Goal: Task Accomplishment & Management: Manage account settings

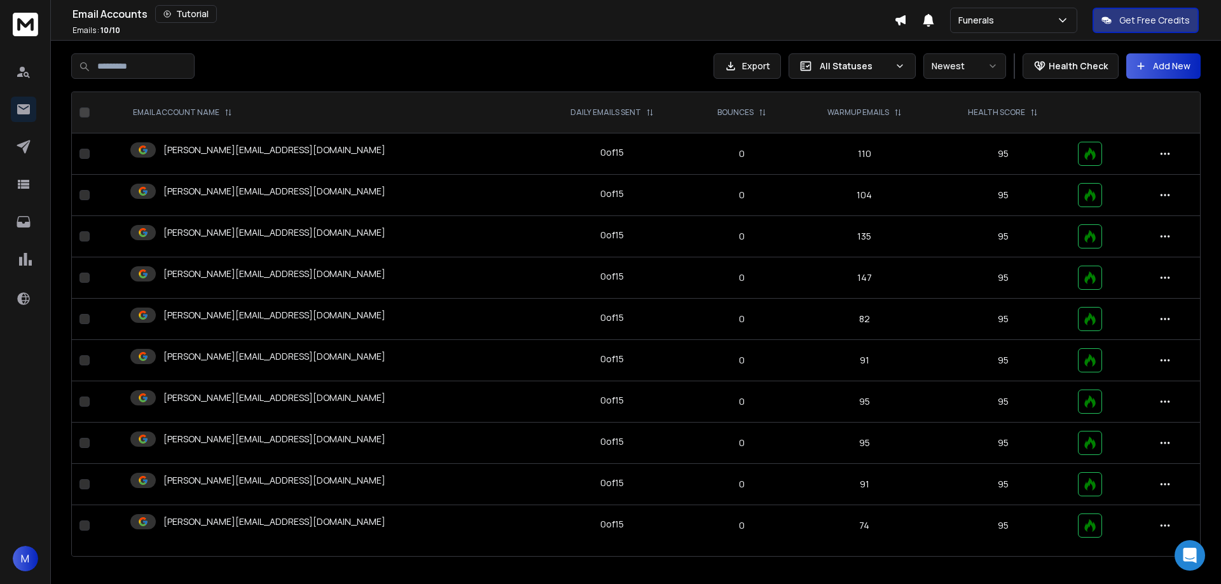
click at [1167, 71] on button "Add New" at bounding box center [1163, 65] width 74 height 25
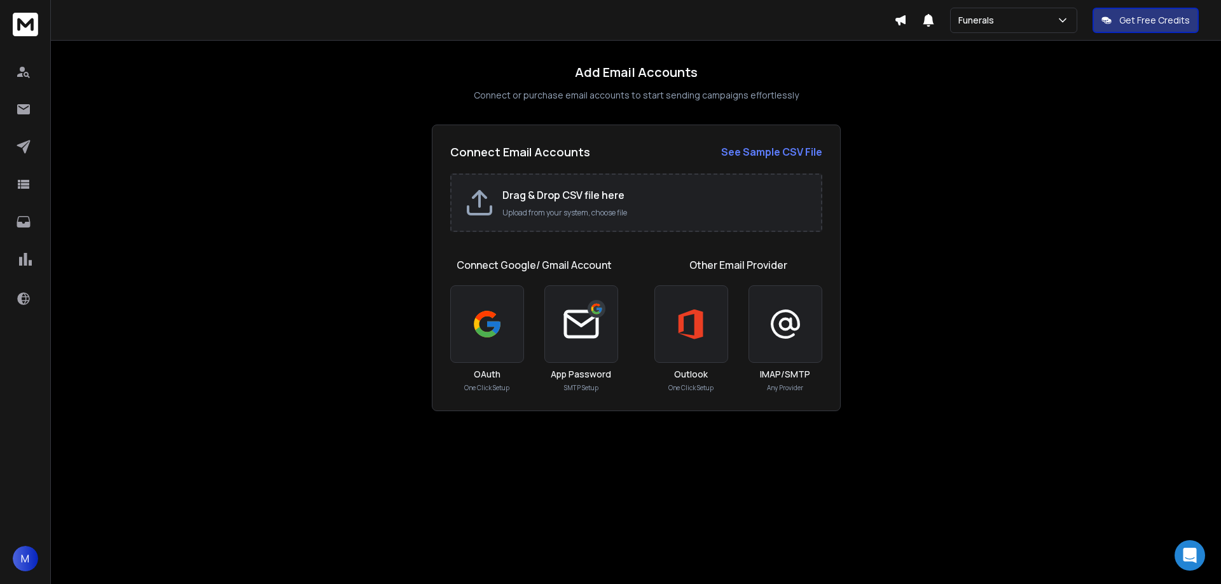
click at [501, 338] on icon at bounding box center [487, 324] width 32 height 38
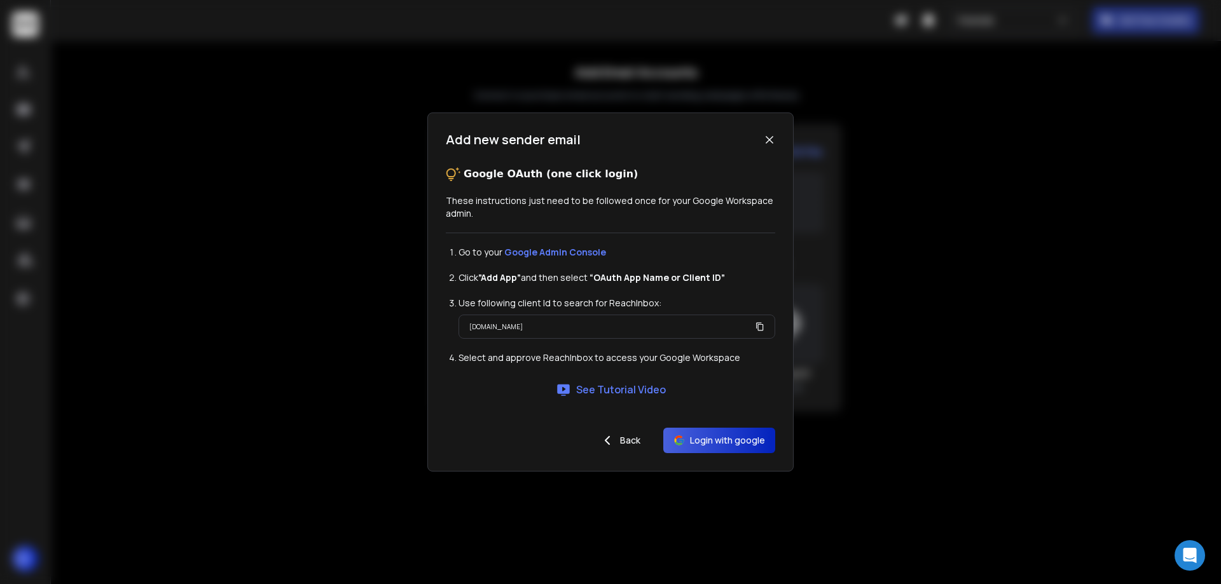
click at [774, 146] on div "Add new sender email" at bounding box center [610, 140] width 329 height 18
click at [773, 142] on icon at bounding box center [769, 139] width 11 height 11
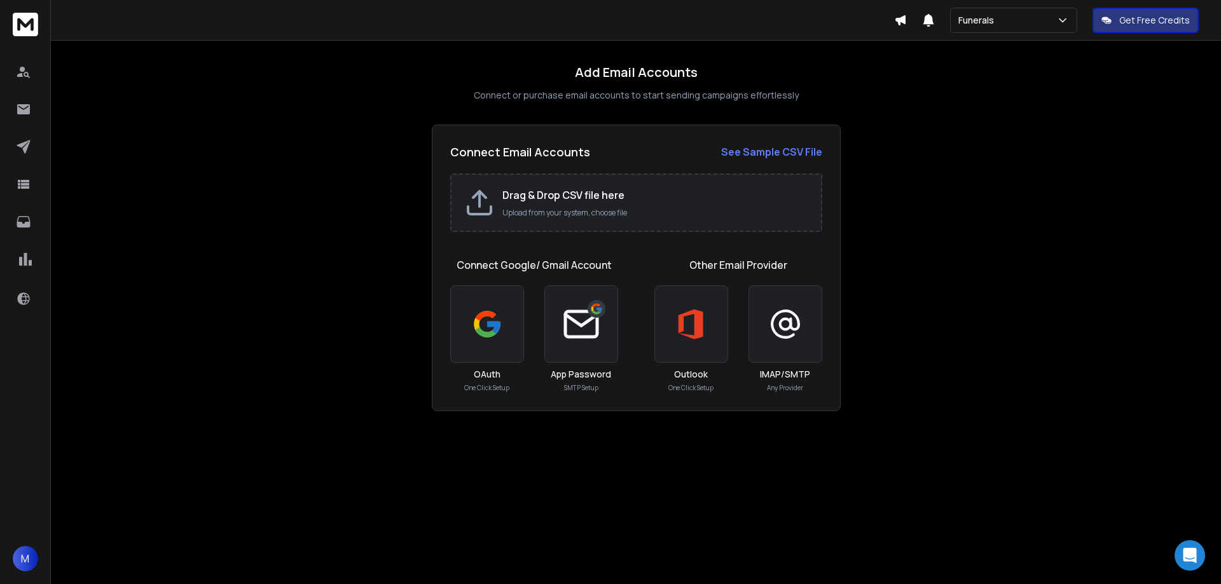
click at [779, 339] on icon at bounding box center [785, 324] width 32 height 38
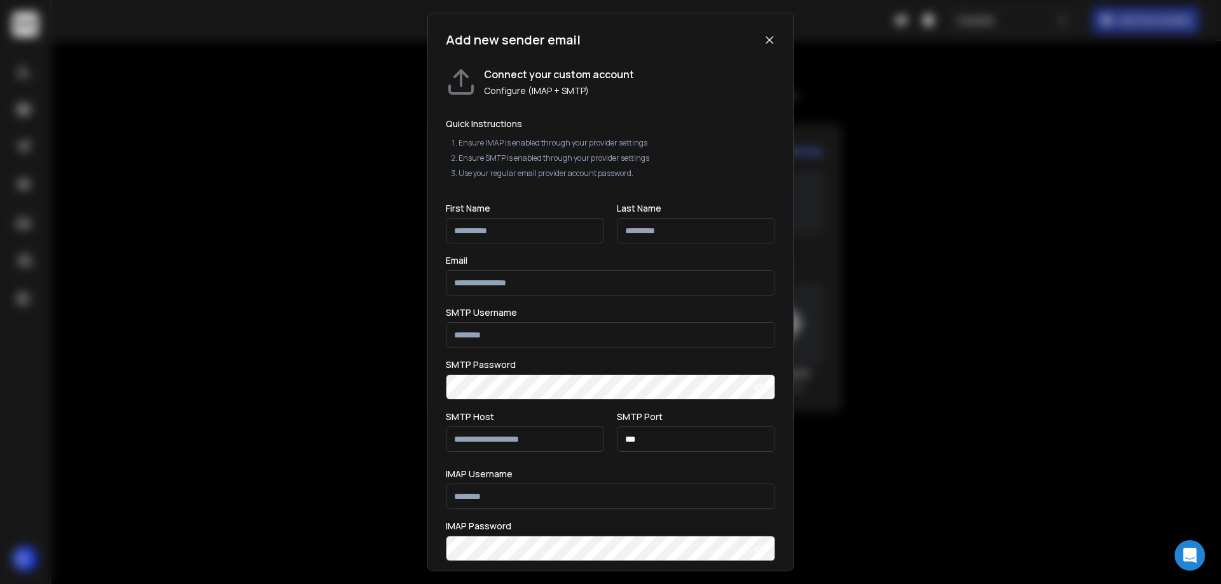
click at [767, 43] on icon at bounding box center [769, 39] width 11 height 11
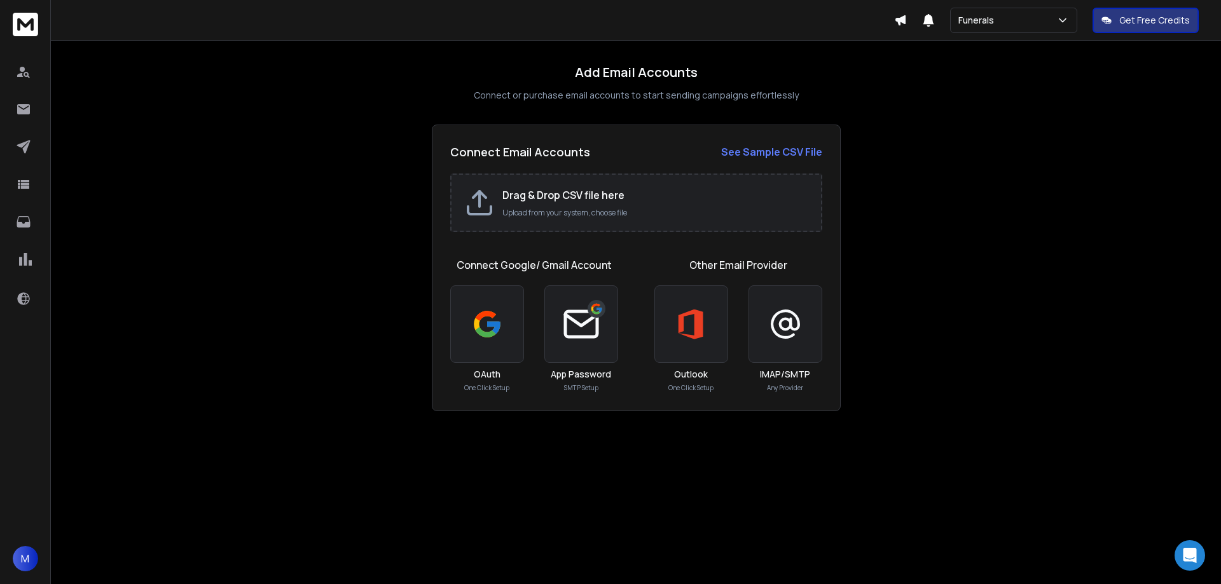
click at [587, 332] on icon at bounding box center [581, 324] width 38 height 38
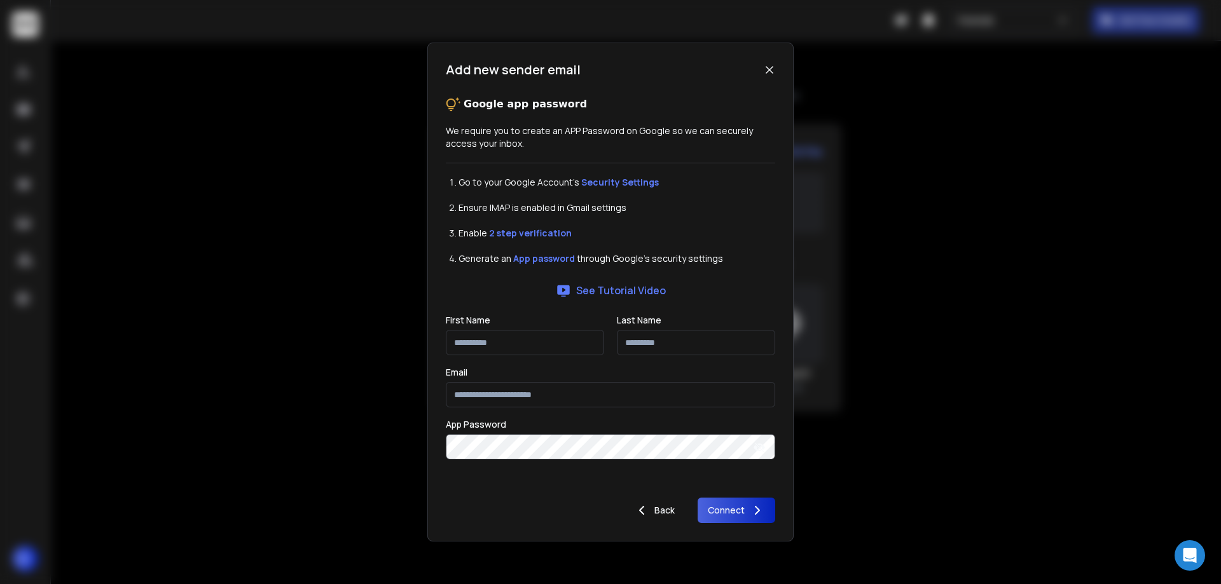
click at [772, 72] on icon at bounding box center [769, 69] width 11 height 11
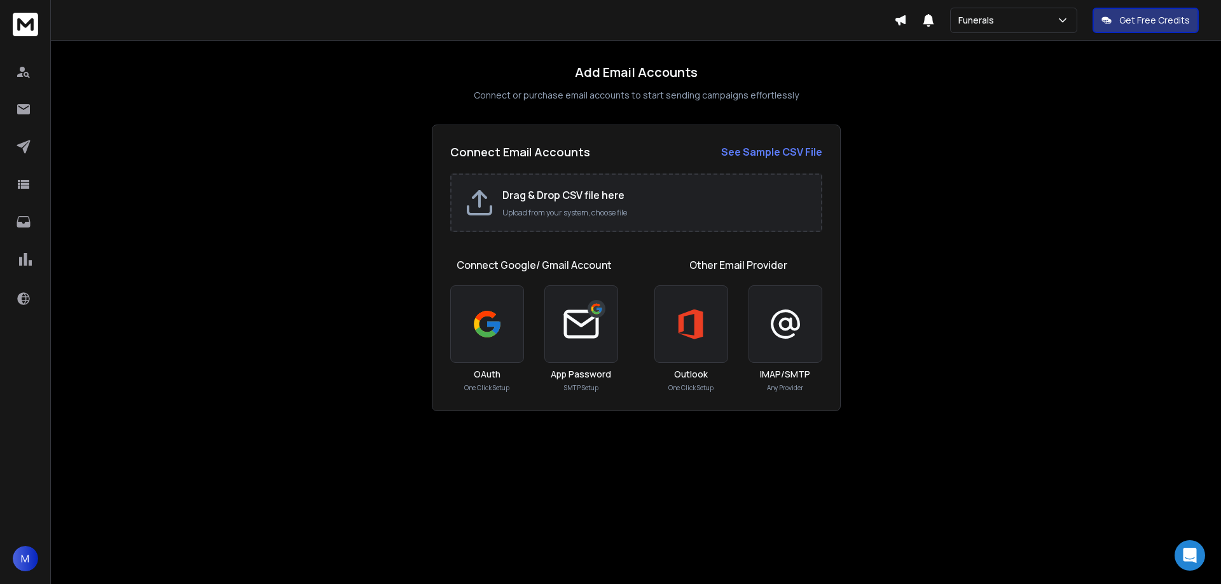
click at [482, 337] on icon at bounding box center [487, 324] width 32 height 38
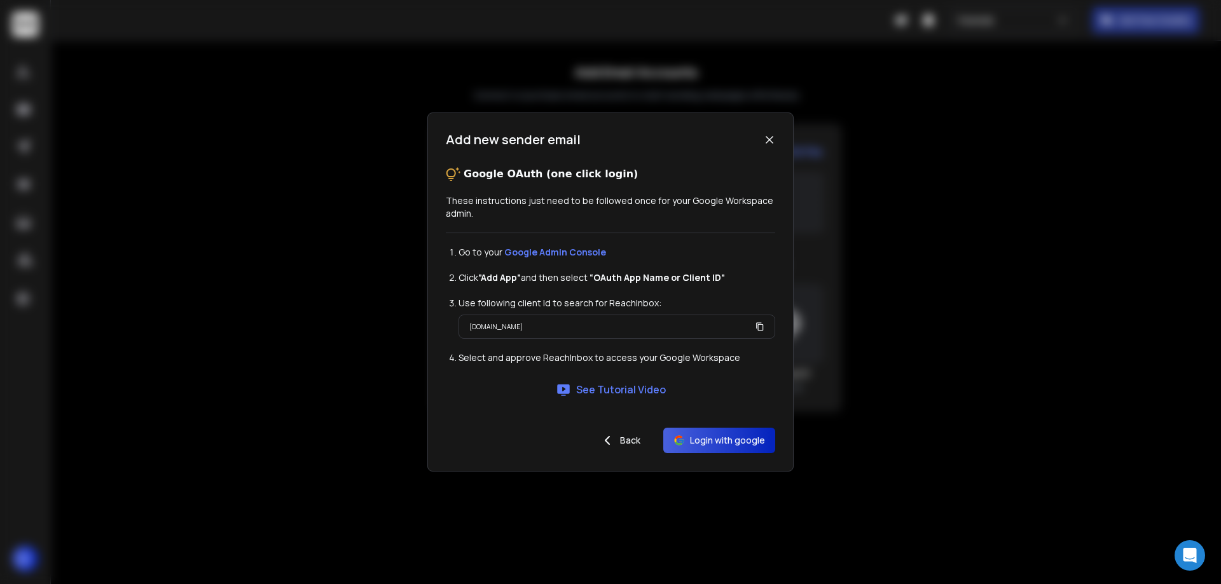
click at [729, 439] on button "Login with google" at bounding box center [719, 440] width 112 height 25
